Goal: Navigation & Orientation: Find specific page/section

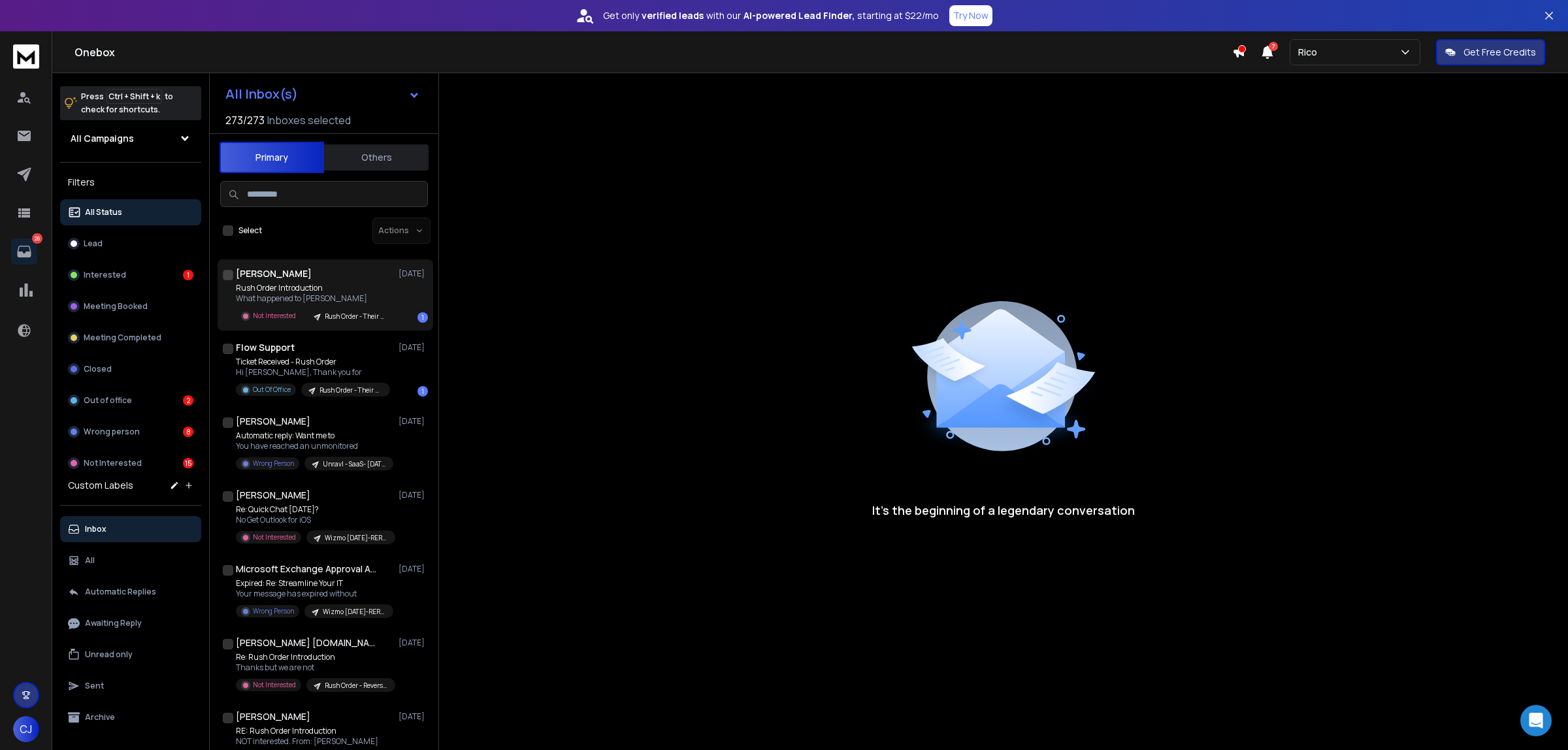
click at [325, 284] on p "Rush Order Introduction" at bounding box center [314, 288] width 157 height 10
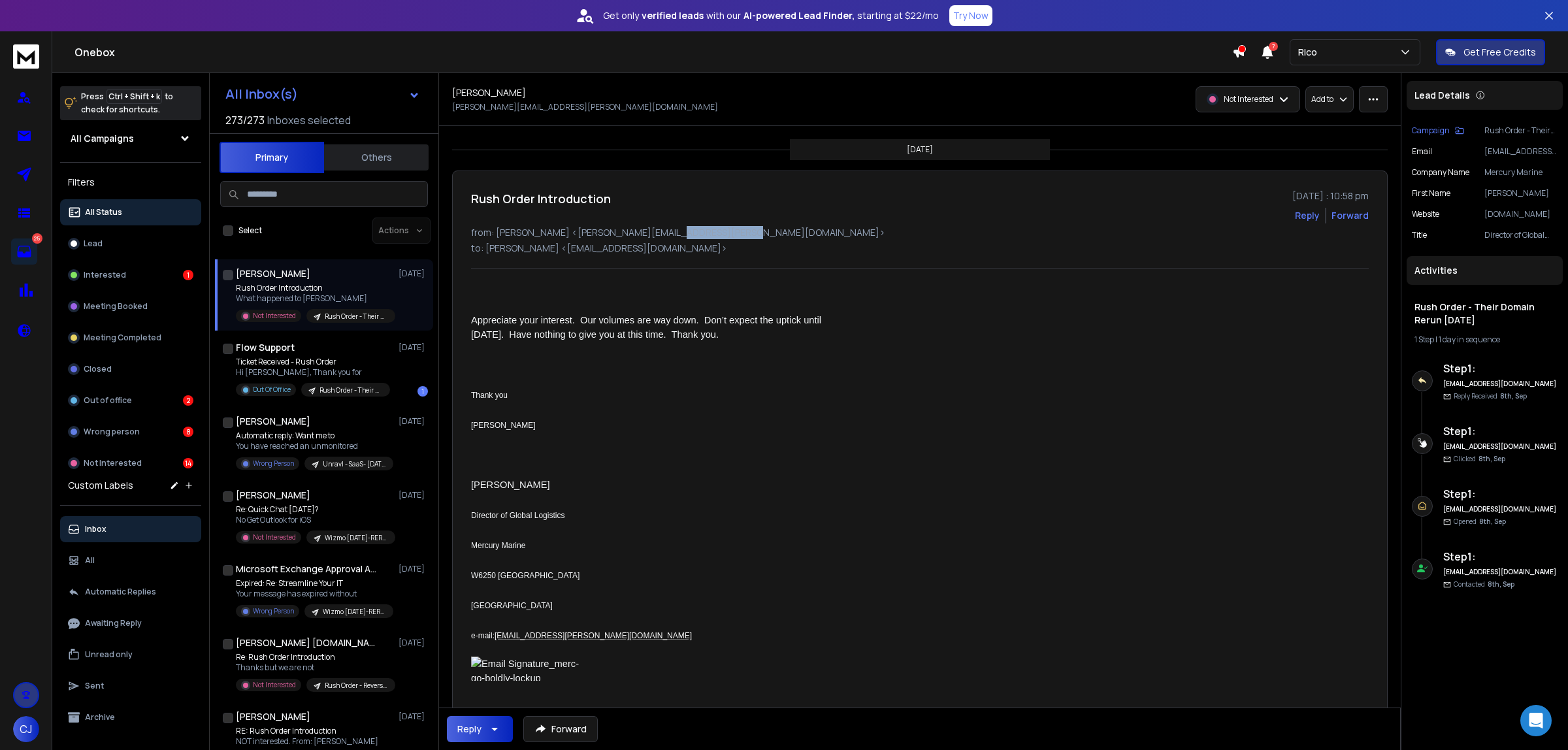
drag, startPoint x: 659, startPoint y: 233, endPoint x: 730, endPoint y: 231, distance: 71.0
click at [730, 231] on p "from: Vijay Ramanathan <Vijay.Ramanathan@mercmarine.com>" at bounding box center [920, 232] width 898 height 13
copy p "mercmarine.com"
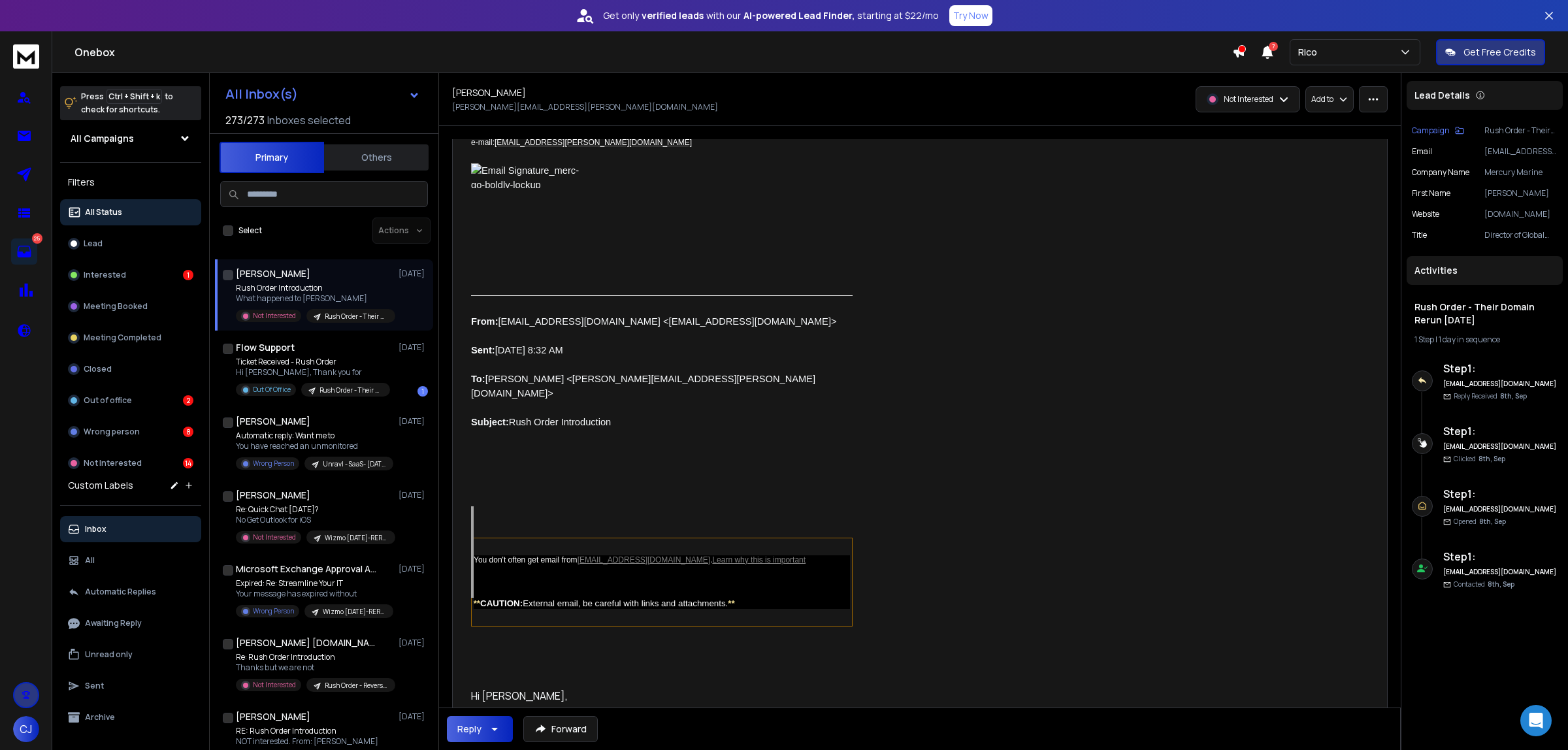
scroll to position [2735, 0]
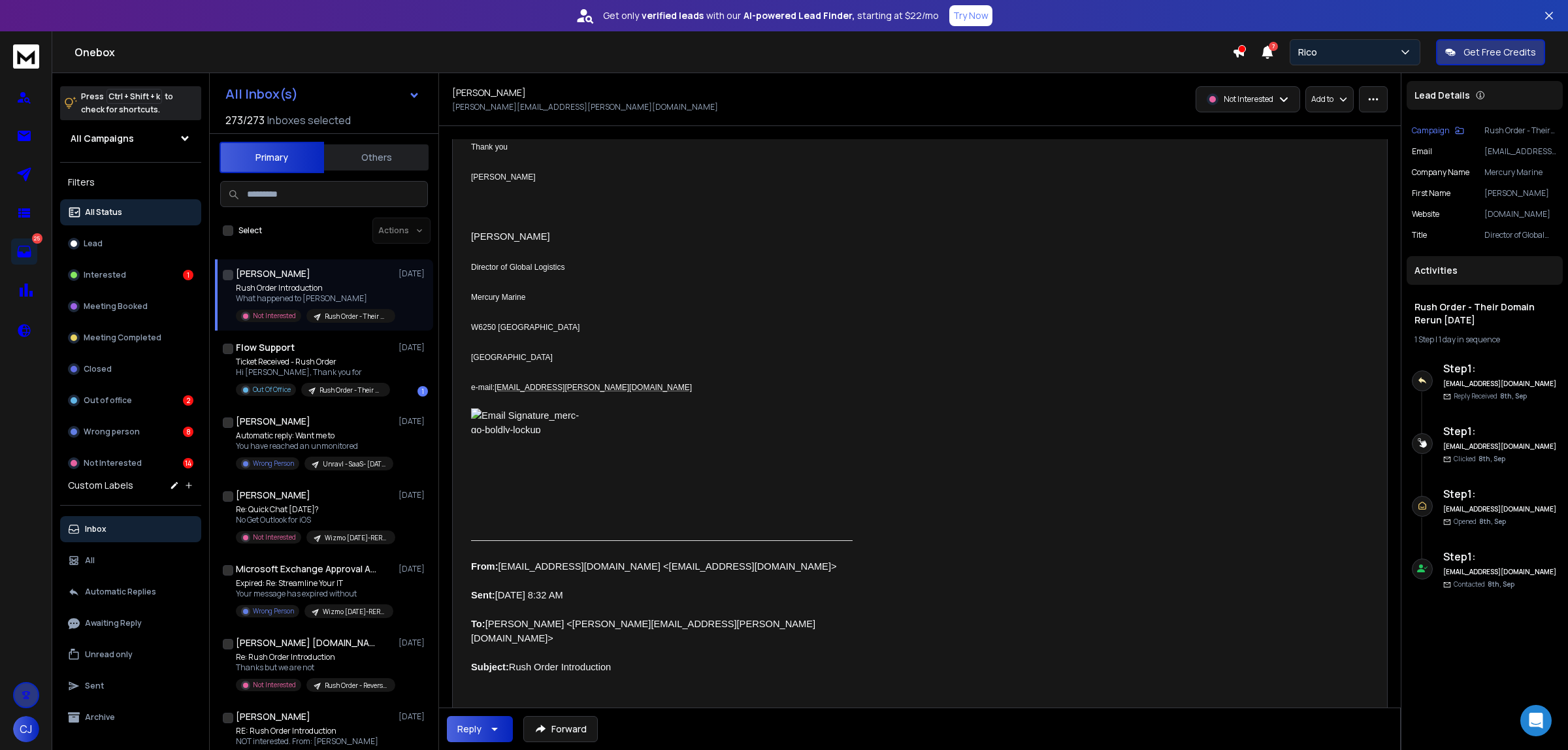
click at [1363, 46] on div "Rico" at bounding box center [1354, 52] width 114 height 13
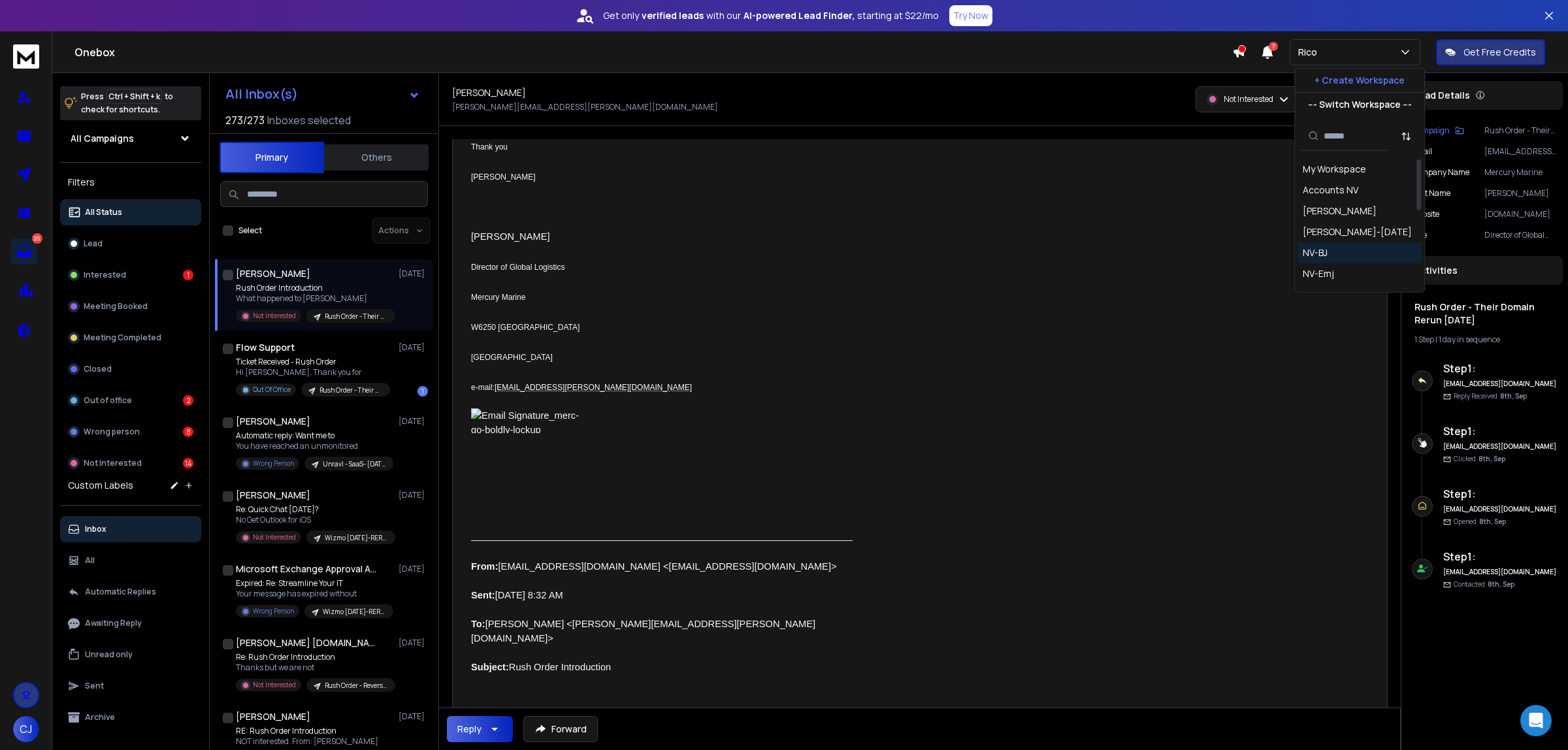
click at [1334, 256] on div "NV-BJ" at bounding box center [1359, 252] width 124 height 21
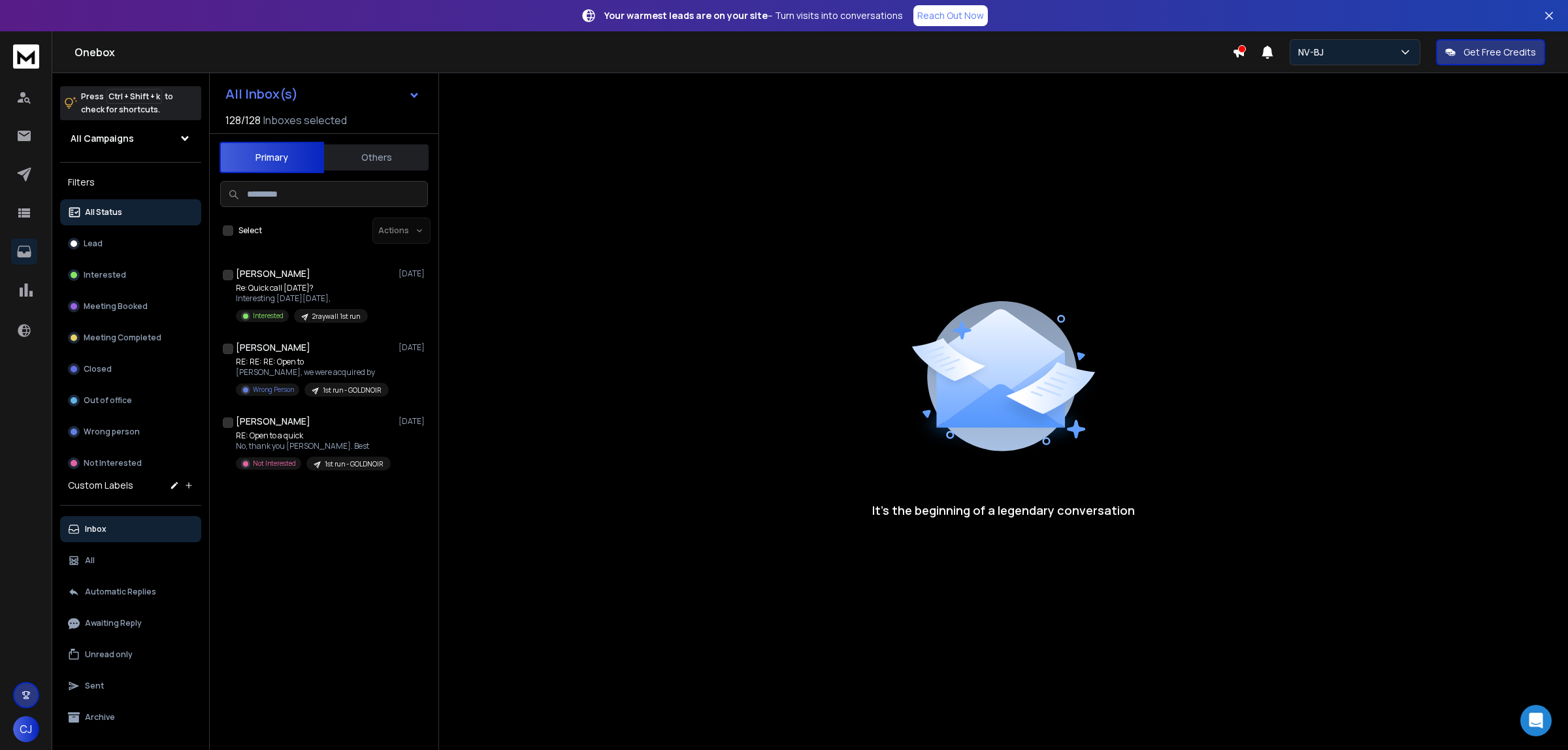
click at [1344, 52] on div "NV-BJ" at bounding box center [1354, 52] width 114 height 13
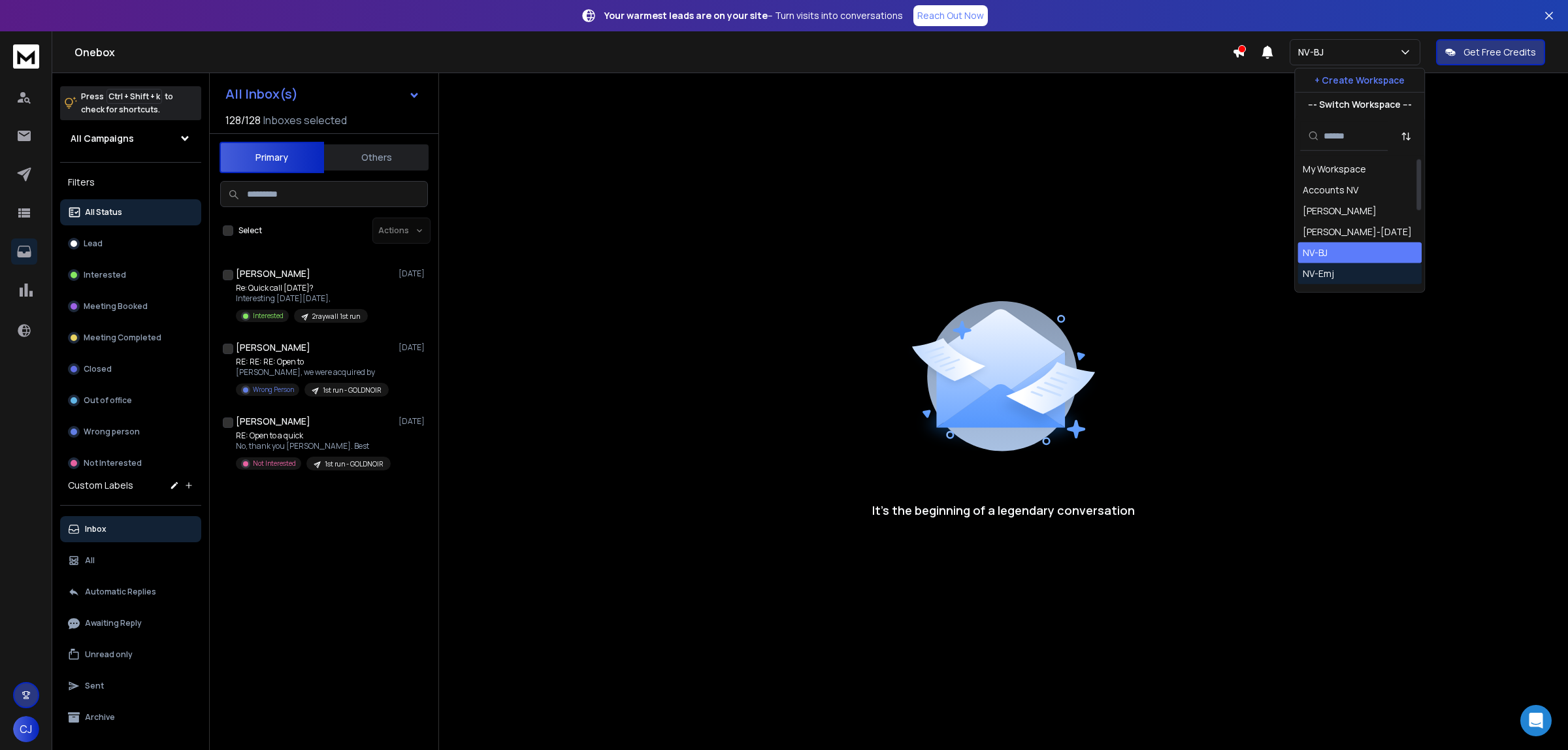
click at [1333, 273] on div "NV-Emj" at bounding box center [1318, 273] width 31 height 13
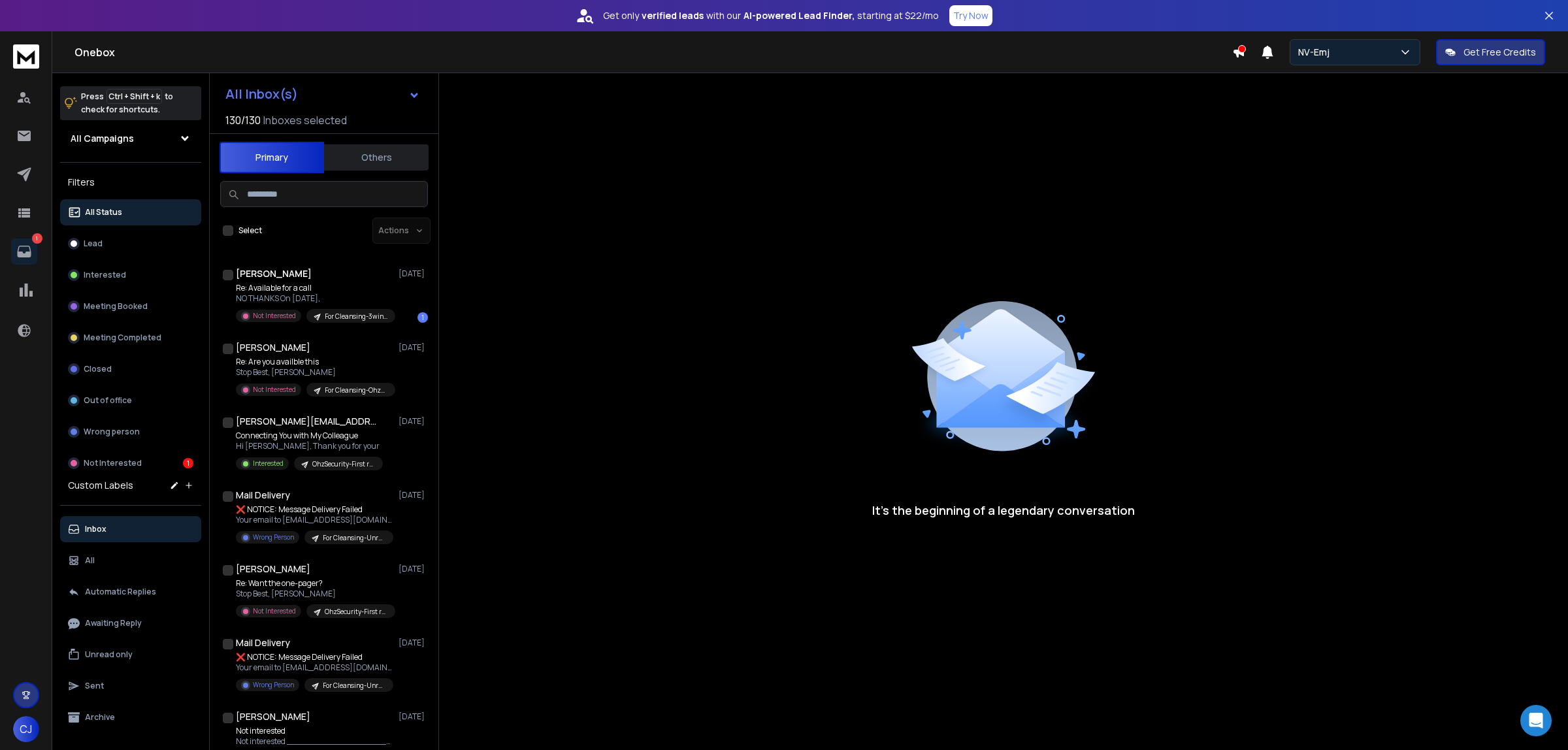
click at [1328, 48] on p "NV-Emj" at bounding box center [1316, 52] width 37 height 13
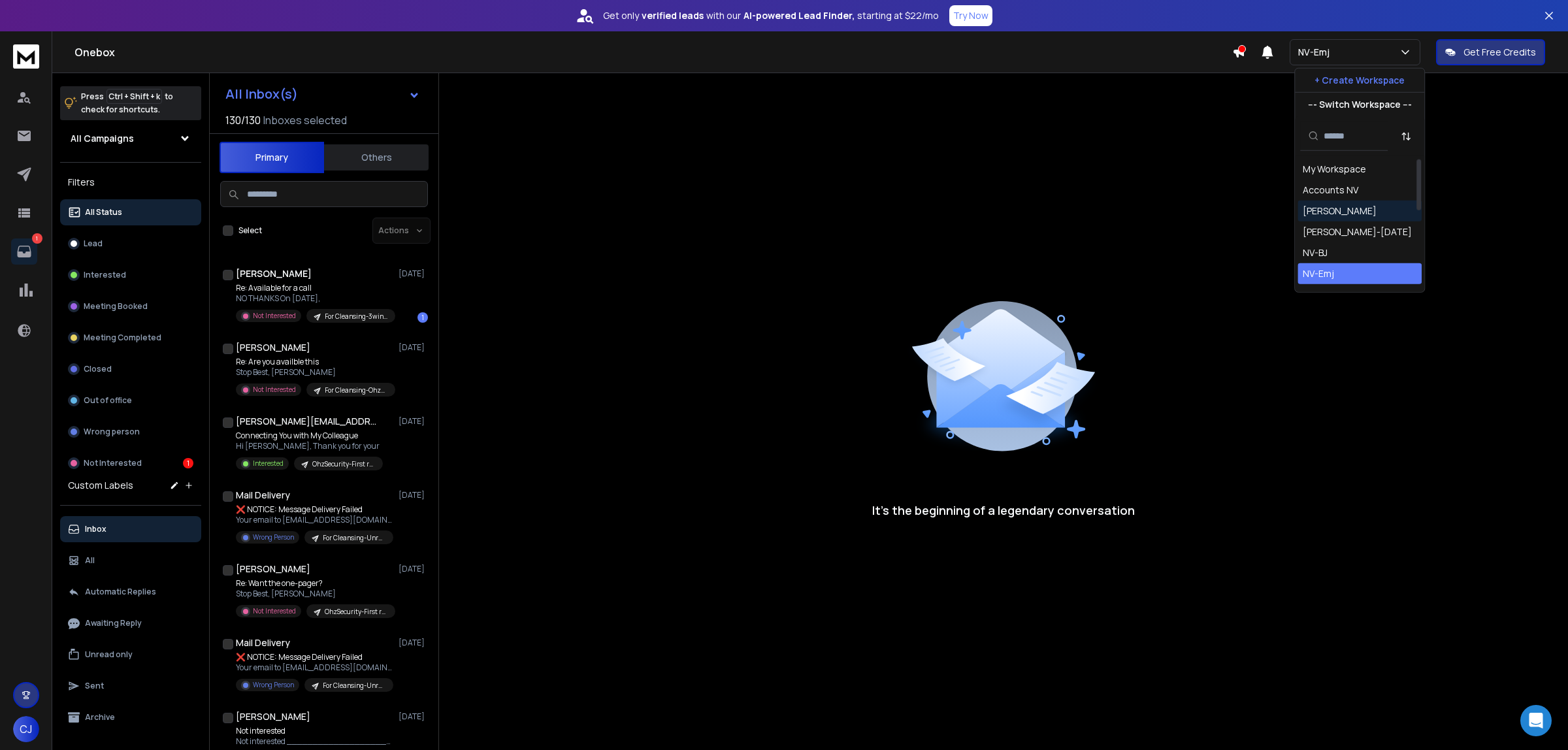
scroll to position [82, 0]
click at [1329, 207] on div "NV-[PERSON_NAME]" at bounding box center [1347, 213] width 89 height 13
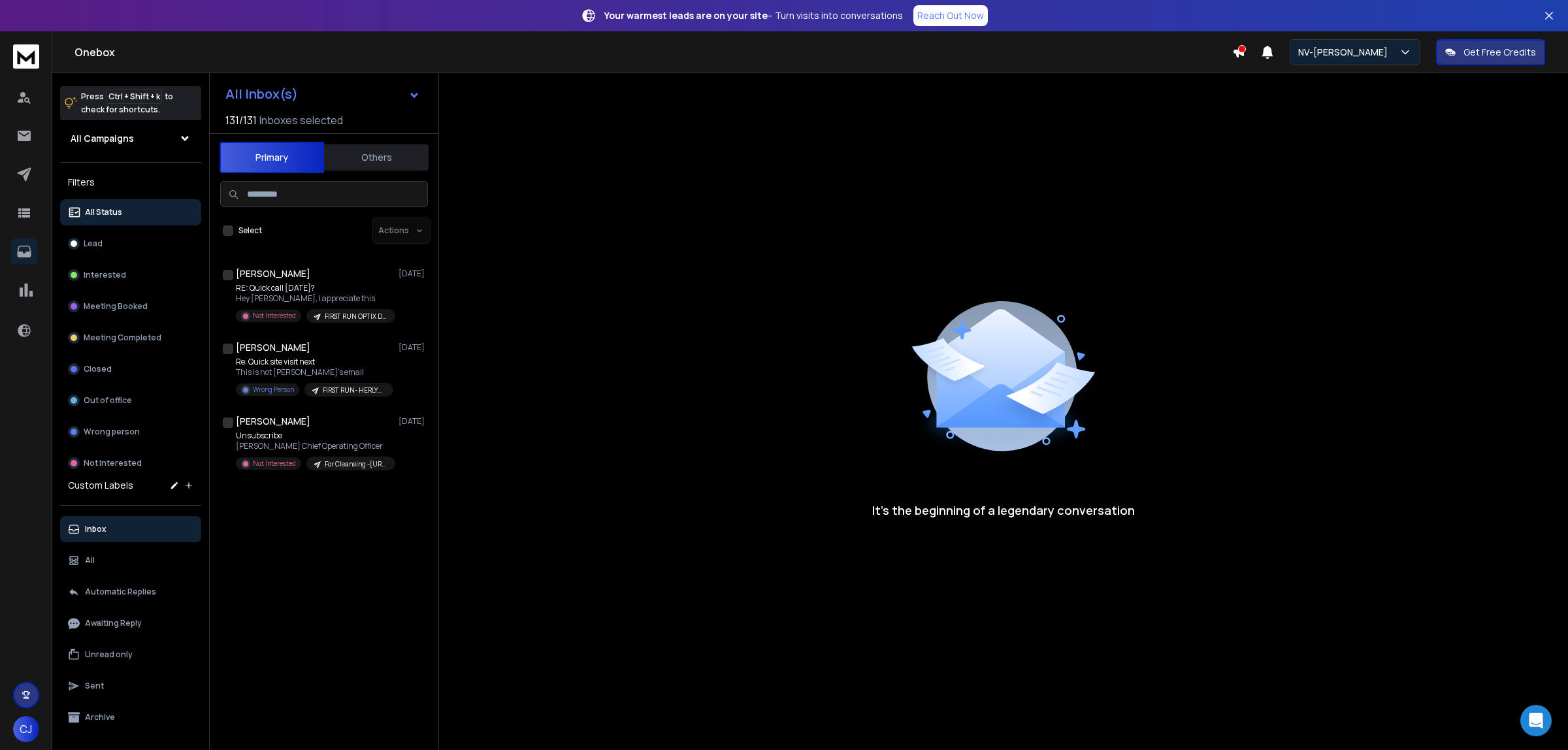
click at [1362, 52] on div "NV-[PERSON_NAME]" at bounding box center [1354, 52] width 114 height 13
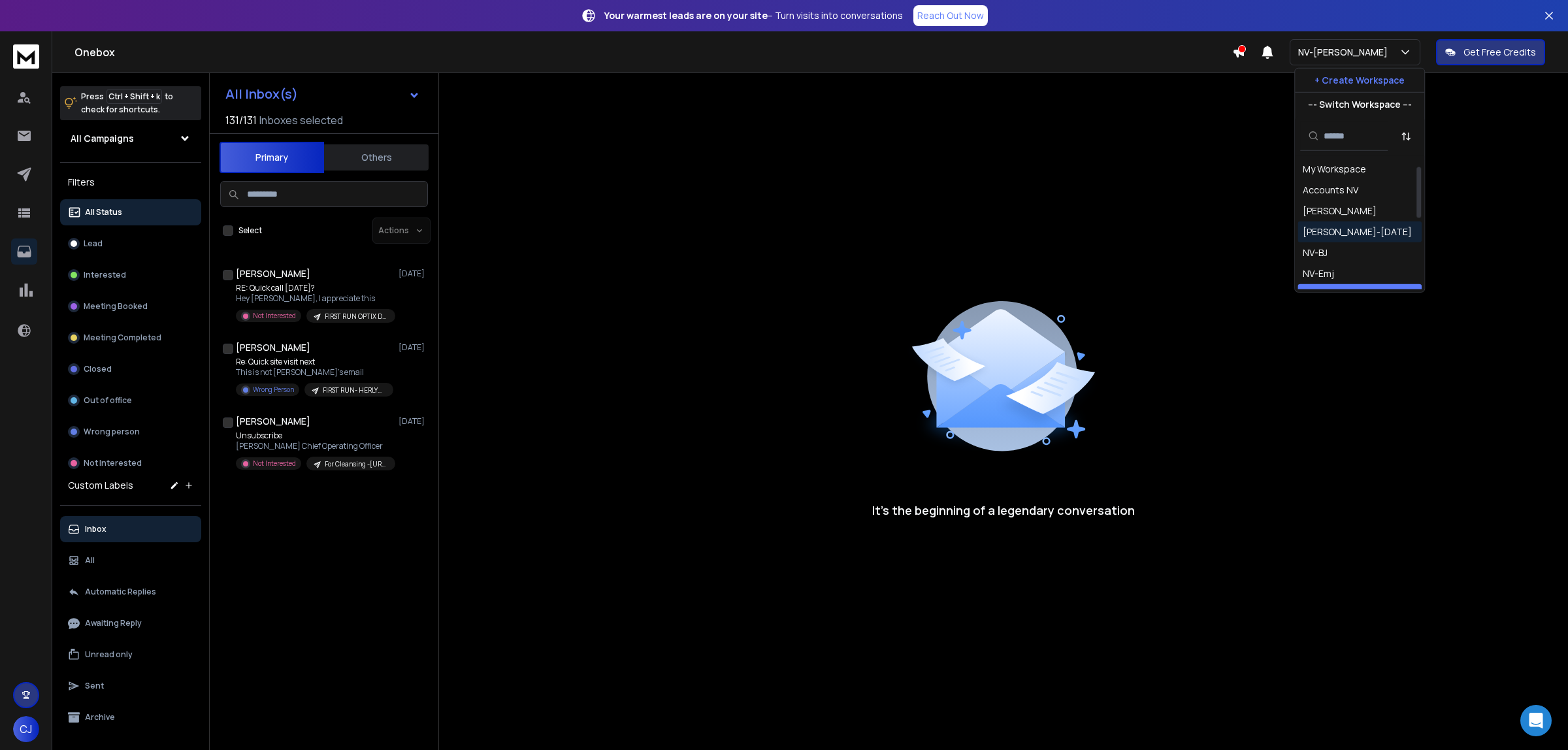
scroll to position [82, 0]
click at [1324, 232] on div "NV-[PERSON_NAME]" at bounding box center [1347, 233] width 89 height 13
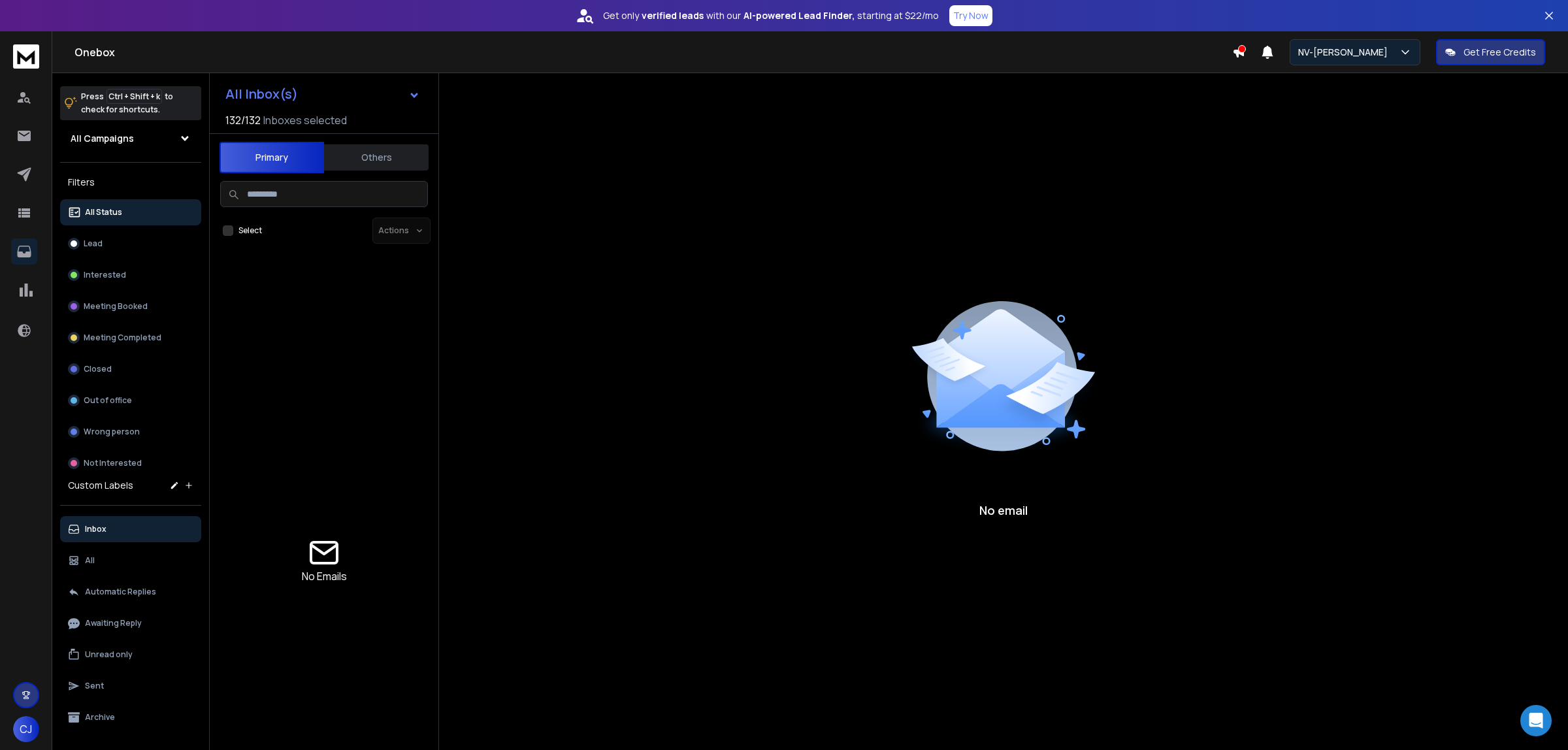
click at [1351, 56] on div "NV-Mel" at bounding box center [1354, 52] width 114 height 13
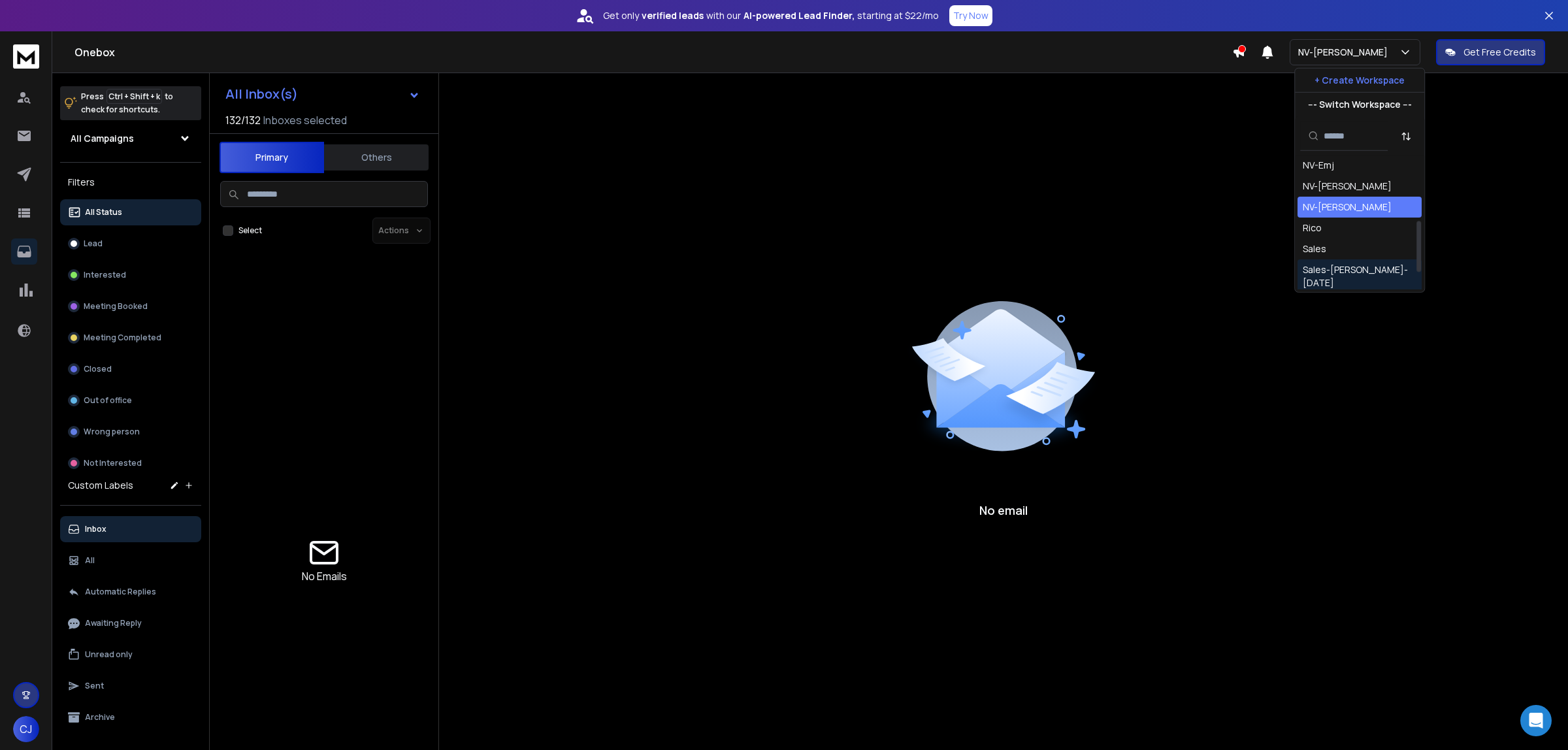
scroll to position [163, 0]
click at [1327, 176] on div "Rico" at bounding box center [1359, 173] width 124 height 21
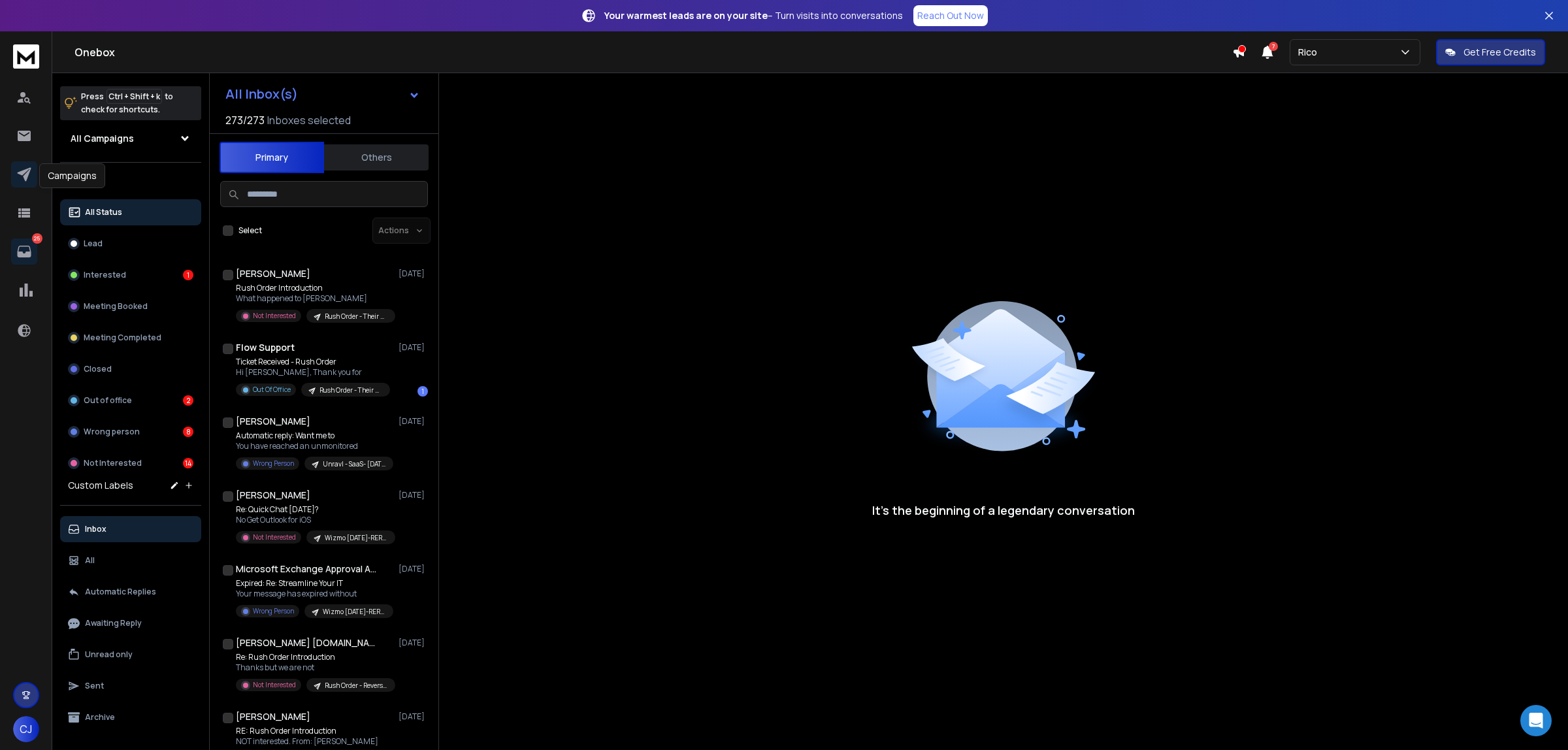
click at [27, 177] on icon at bounding box center [24, 174] width 14 height 14
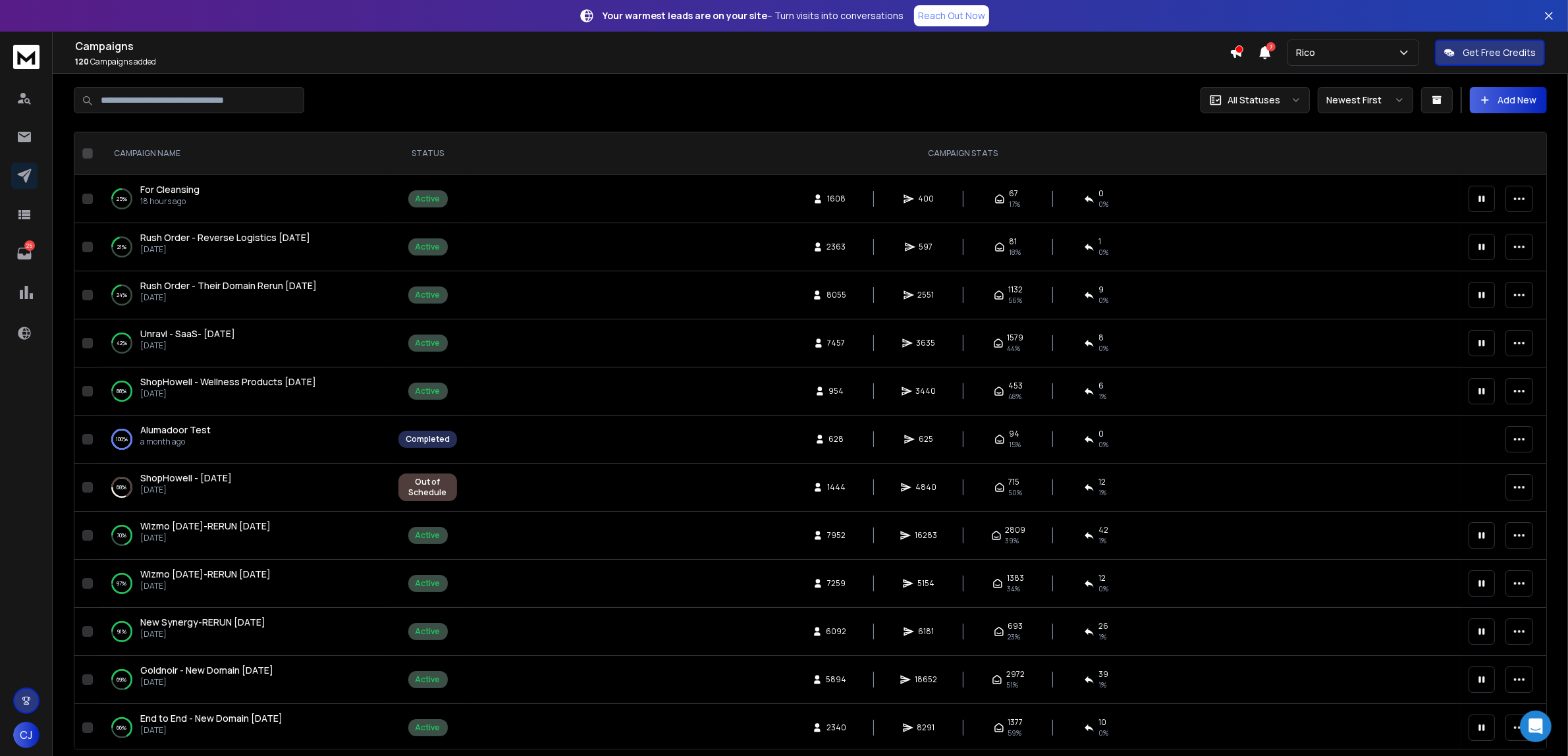
click at [214, 180] on td "25 % For Cleansing 18 hours ago" at bounding box center [244, 199] width 293 height 48
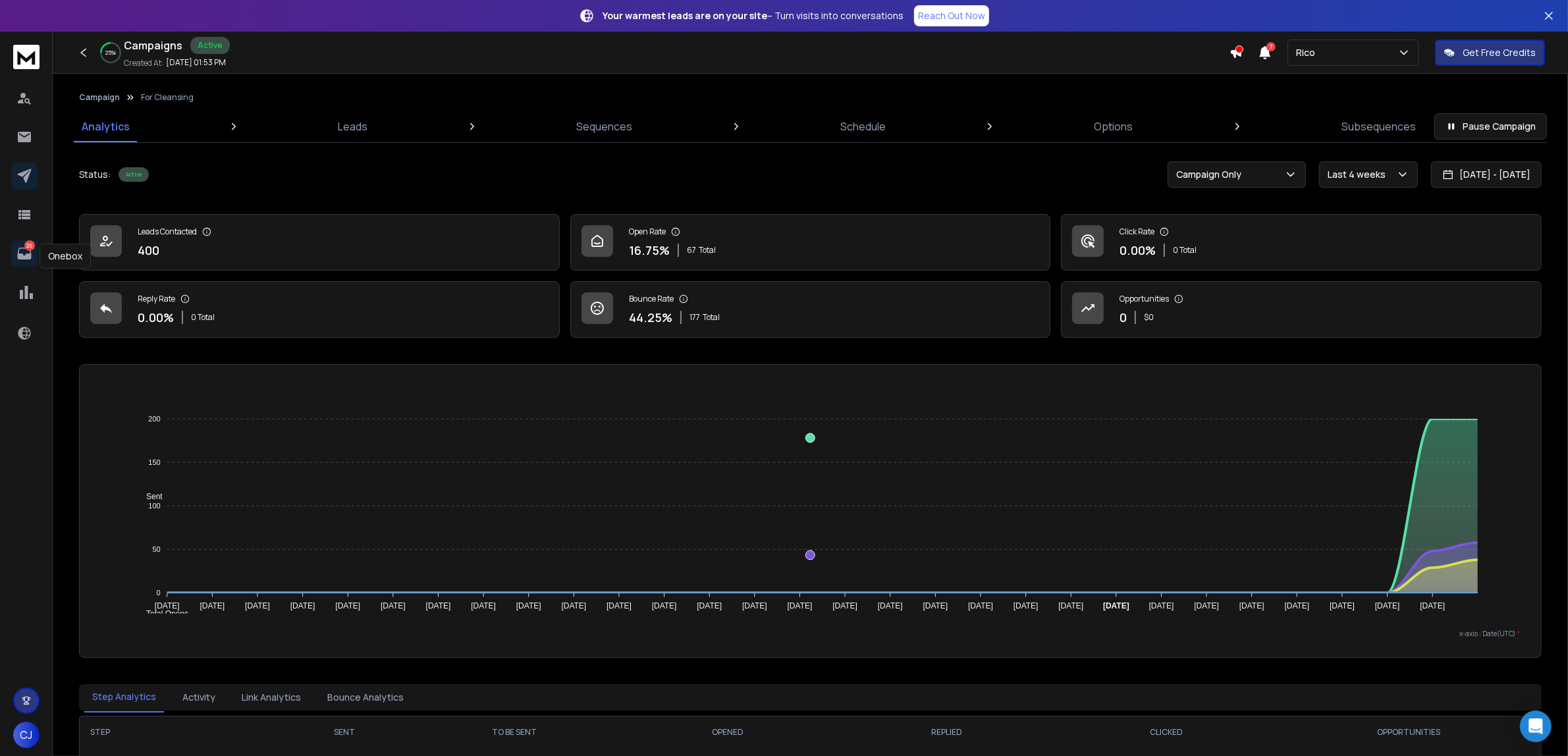
click at [18, 261] on icon at bounding box center [24, 253] width 16 height 16
